Goal: Find specific page/section: Find specific page/section

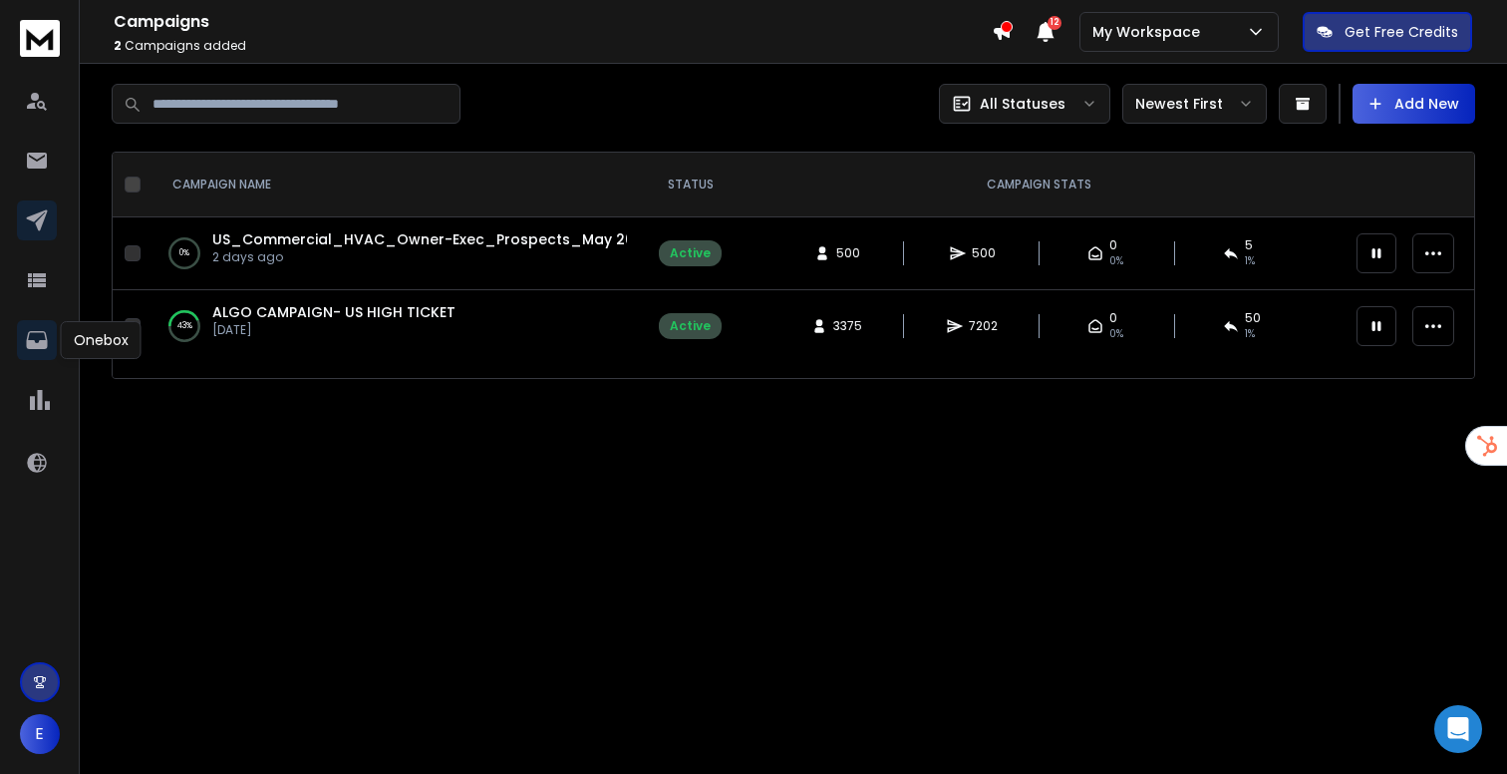
click at [45, 333] on icon at bounding box center [37, 340] width 24 height 24
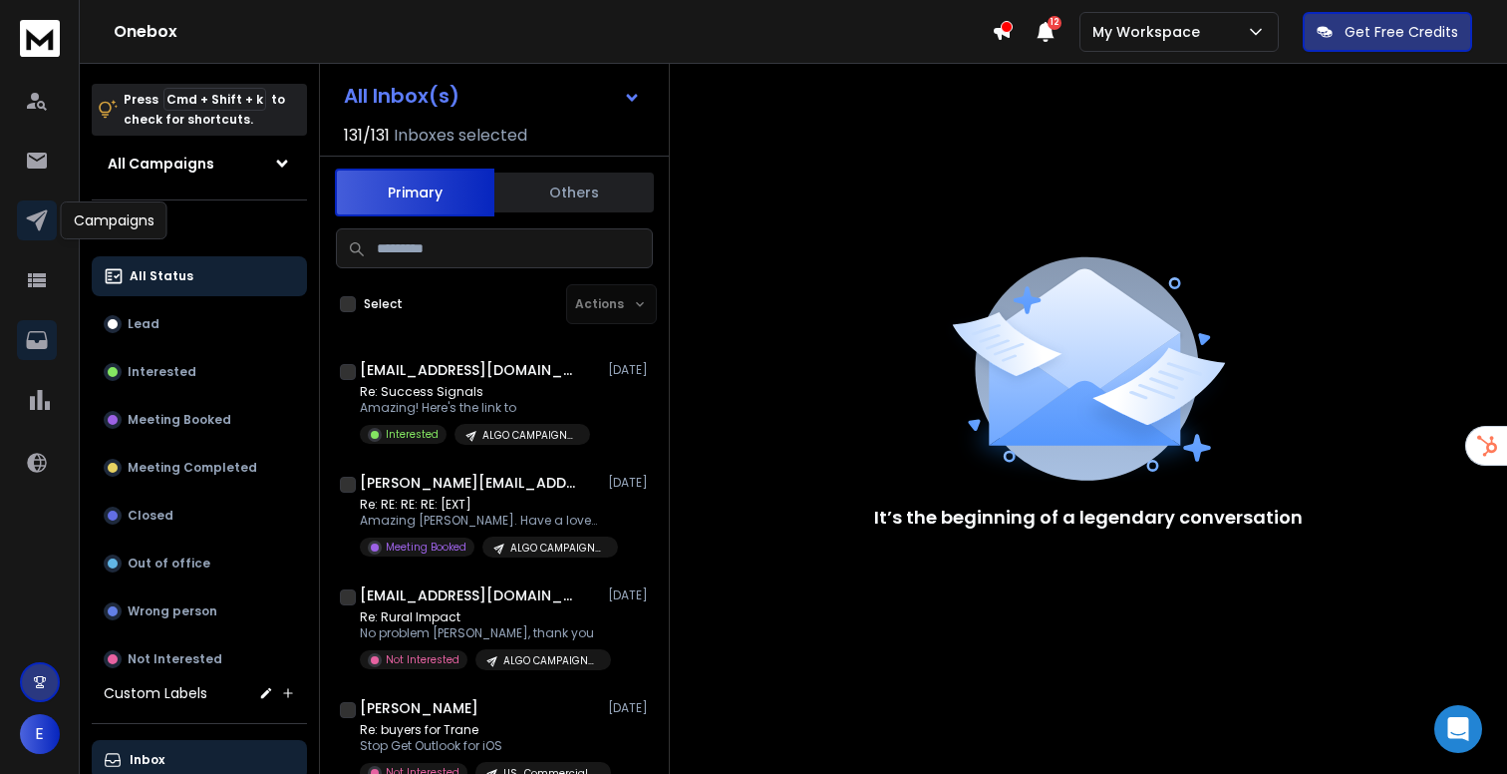
click at [39, 231] on icon at bounding box center [37, 220] width 24 height 24
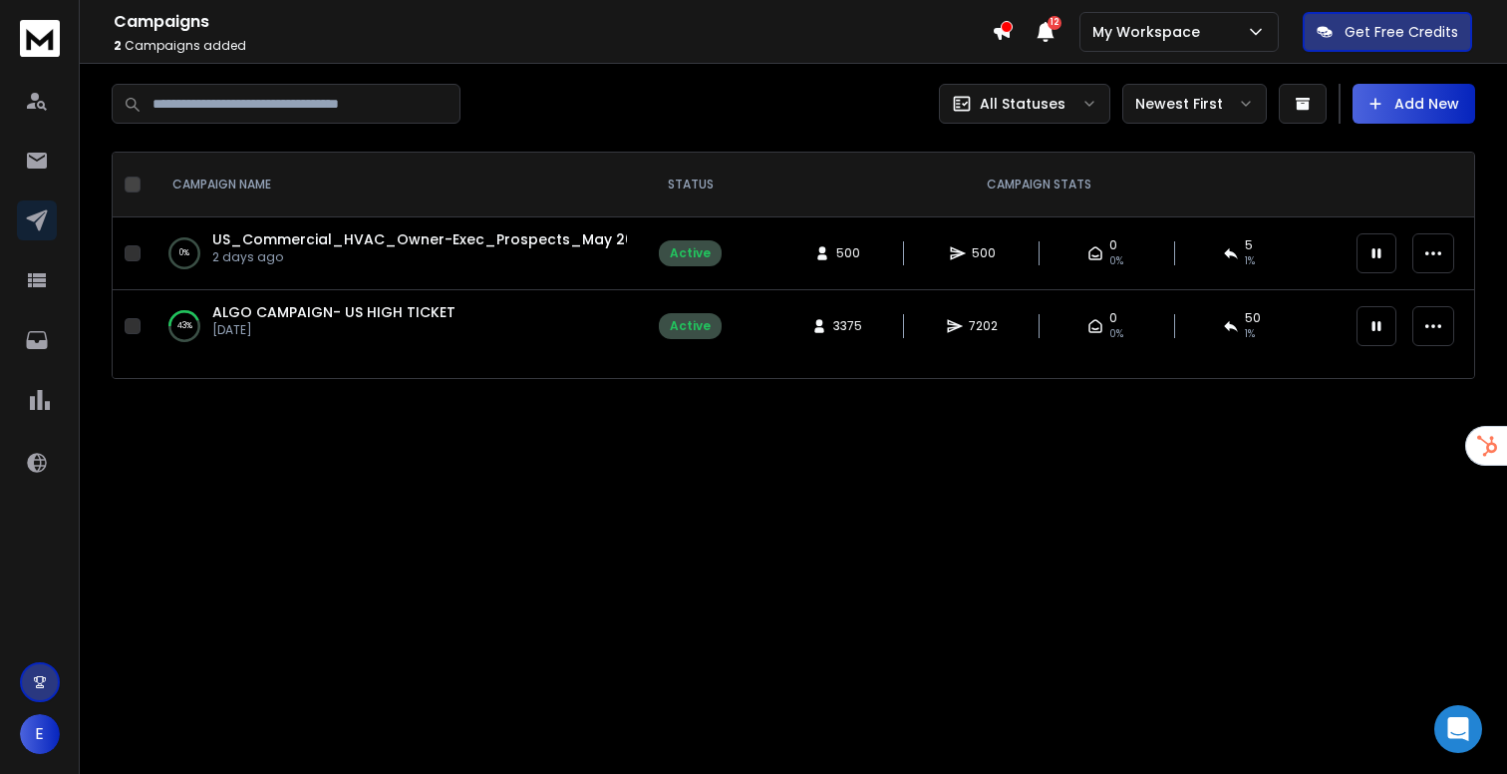
click at [394, 323] on p "[DATE]" at bounding box center [333, 330] width 243 height 16
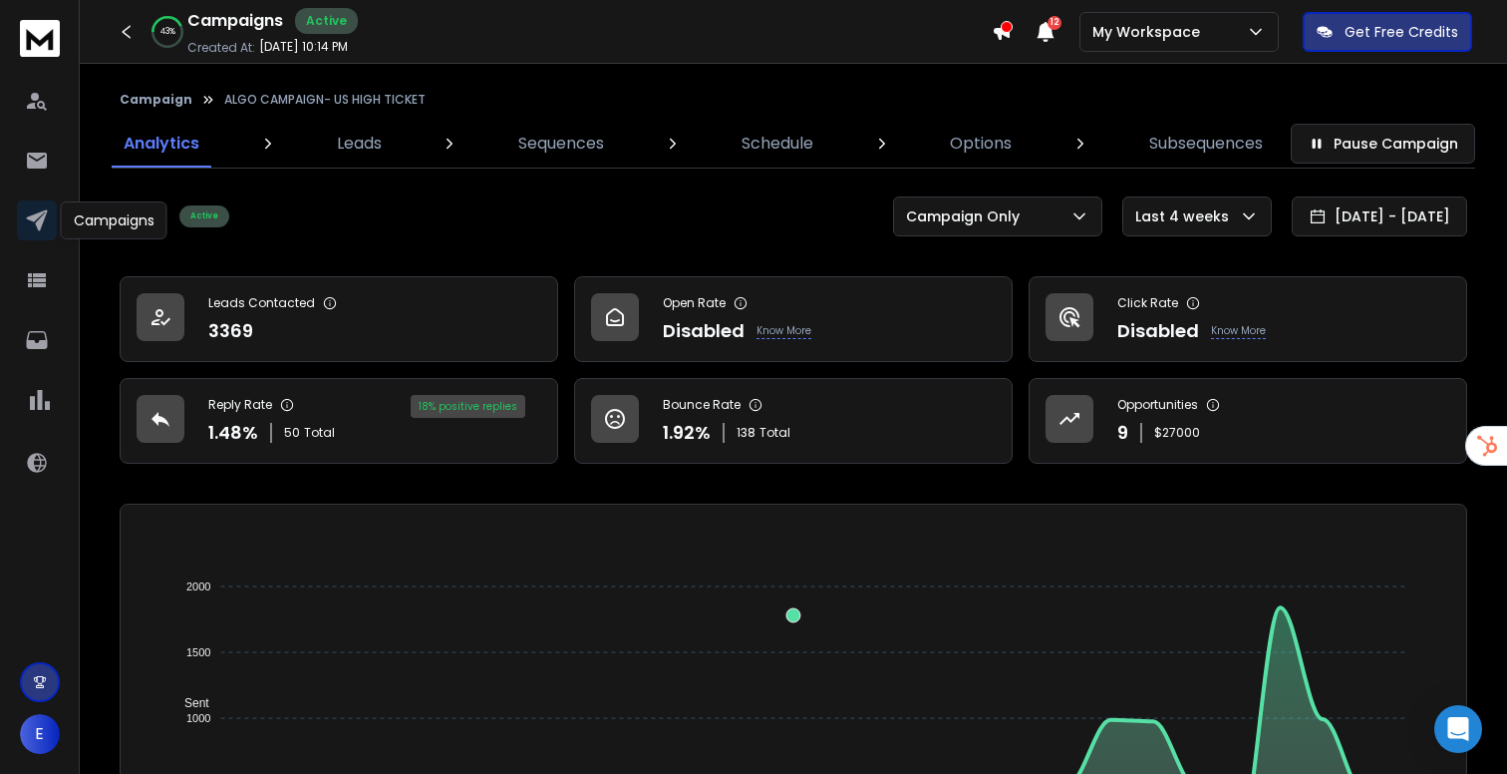
click at [36, 230] on icon at bounding box center [37, 220] width 24 height 24
